Goal: Navigation & Orientation: Find specific page/section

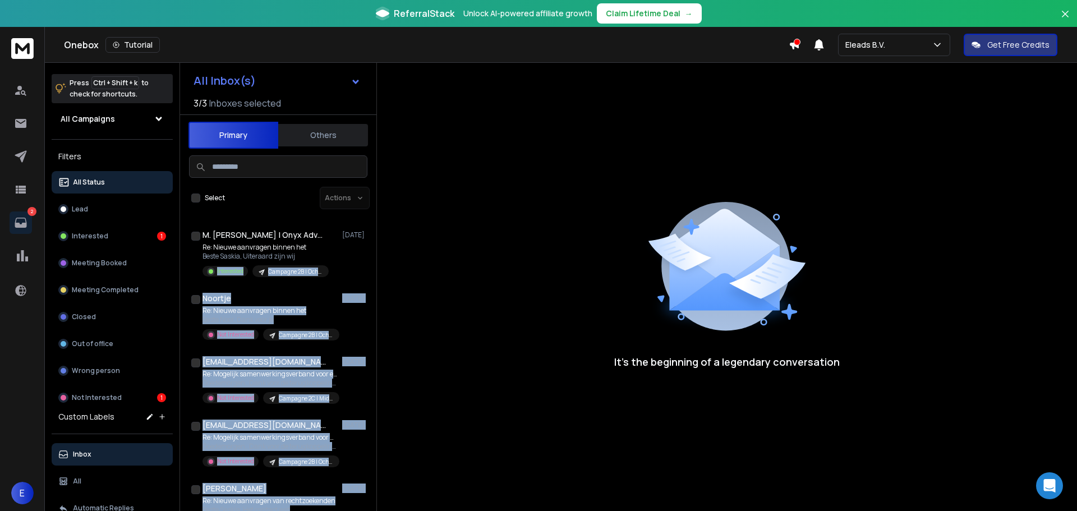
drag, startPoint x: 372, startPoint y: 255, endPoint x: 385, endPoint y: 227, distance: 31.6
click at [385, 227] on div "All Inbox(s) 3 / 3 Inboxes selected Primary Others Select Actions M. van Lith |…" at bounding box center [629, 318] width 898 height 511
click at [376, 272] on div "All Inbox(s) 3 / 3 Inboxes selected Primary Others Select Actions M. van Lith |…" at bounding box center [278, 318] width 197 height 511
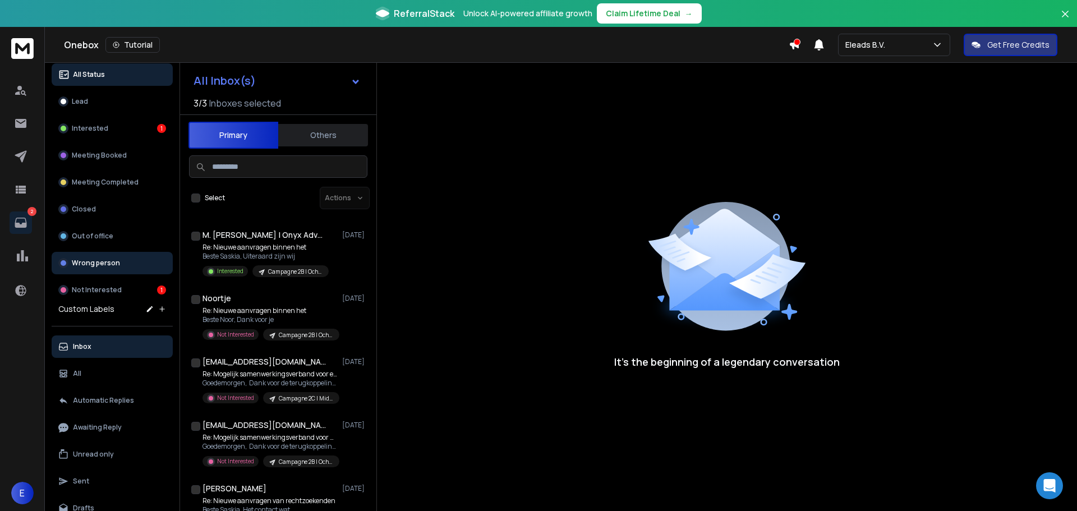
scroll to position [112, 0]
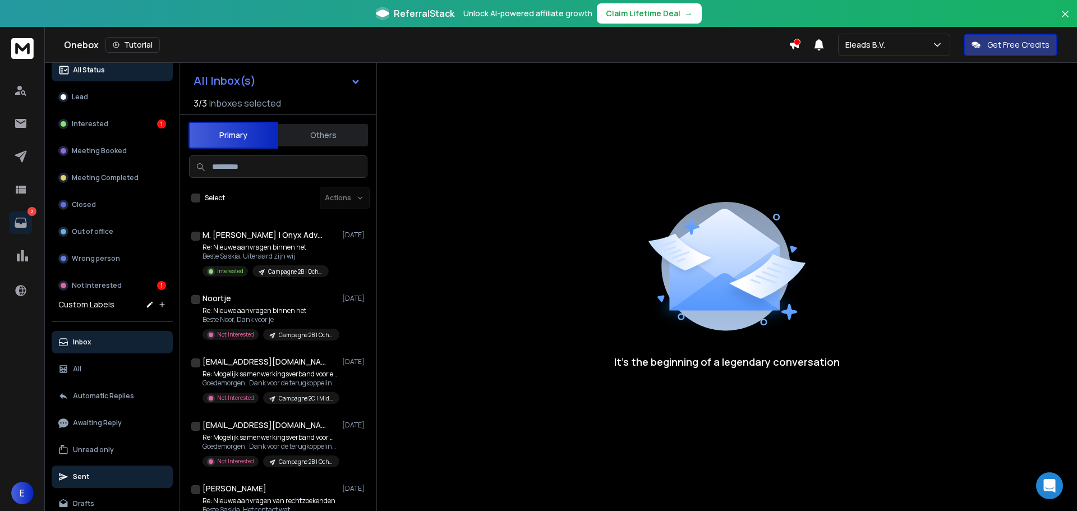
click at [90, 472] on button "Sent" at bounding box center [112, 477] width 121 height 22
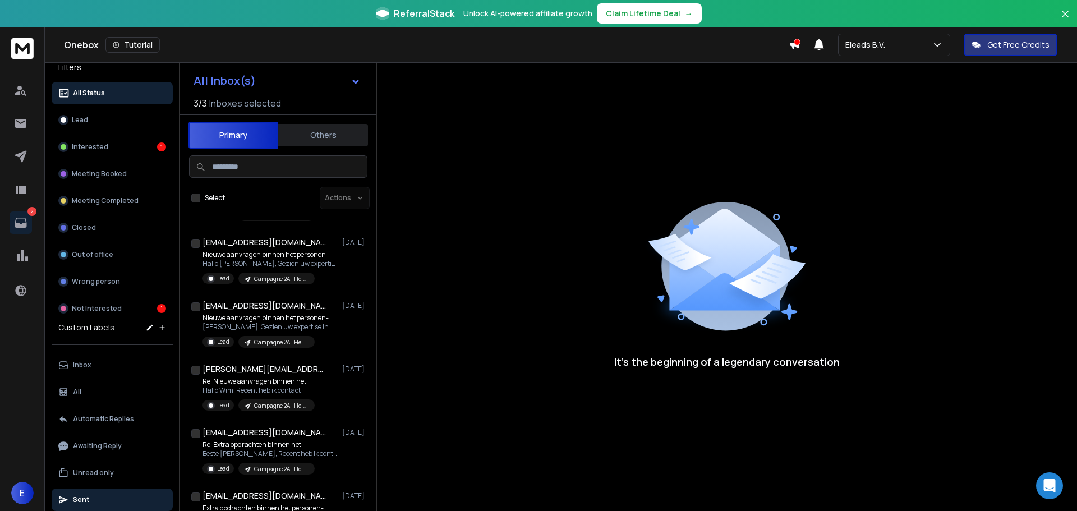
scroll to position [160, 0]
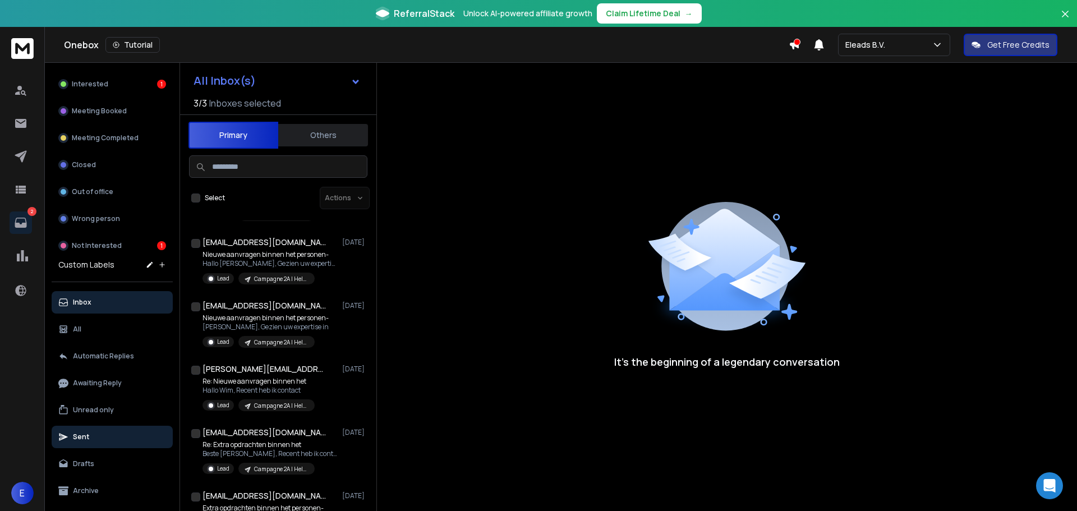
click at [98, 293] on button "Inbox" at bounding box center [112, 302] width 121 height 22
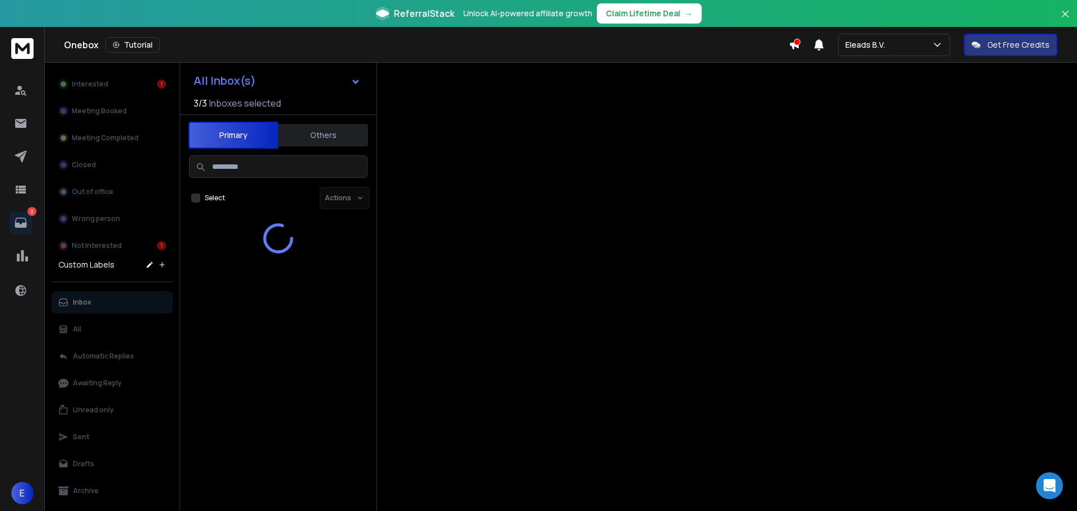
scroll to position [0, 0]
